Goal: Navigation & Orientation: Understand site structure

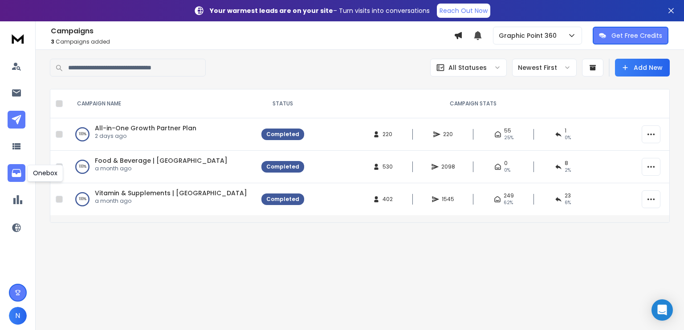
click at [18, 170] on icon at bounding box center [16, 173] width 11 height 11
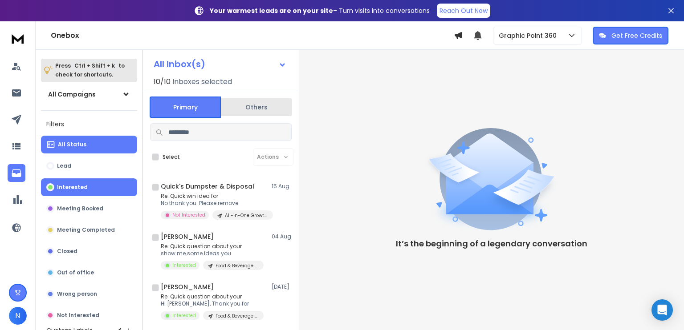
click at [71, 187] on p "Interested" at bounding box center [72, 187] width 31 height 7
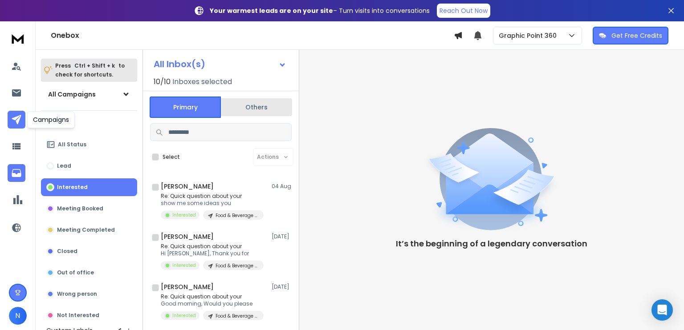
click at [14, 117] on icon at bounding box center [16, 119] width 11 height 11
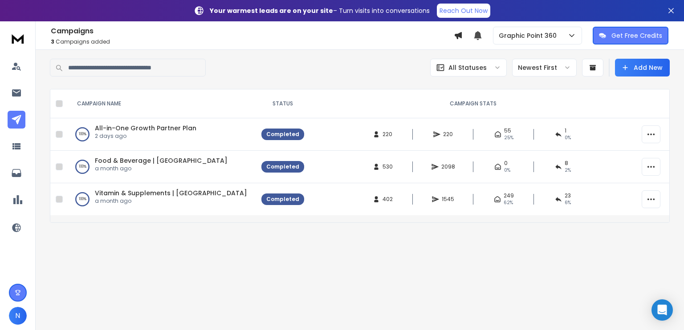
click at [26, 89] on div at bounding box center [18, 94] width 20 height 21
click at [23, 89] on link at bounding box center [17, 93] width 18 height 18
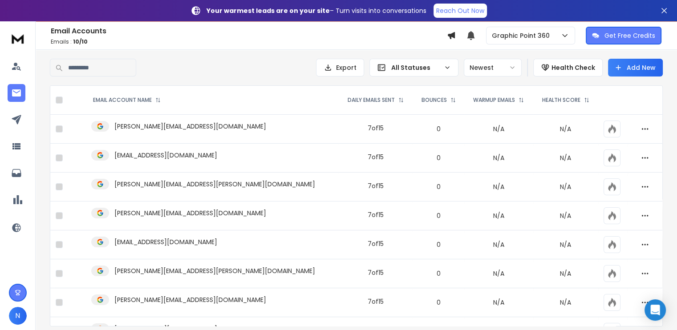
click at [6, 67] on div "N" at bounding box center [18, 177] width 36 height 312
click at [20, 67] on icon at bounding box center [16, 66] width 11 height 11
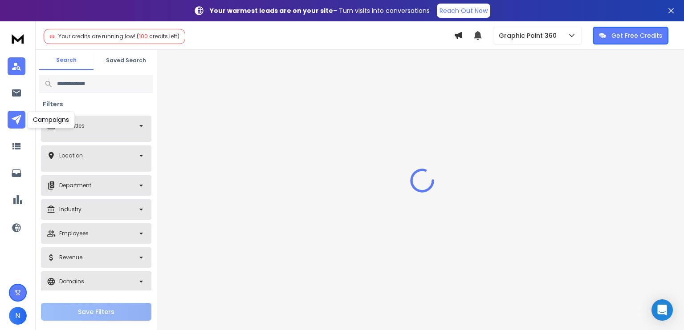
click at [20, 118] on icon at bounding box center [16, 119] width 11 height 11
